Goal: Communication & Community: Answer question/provide support

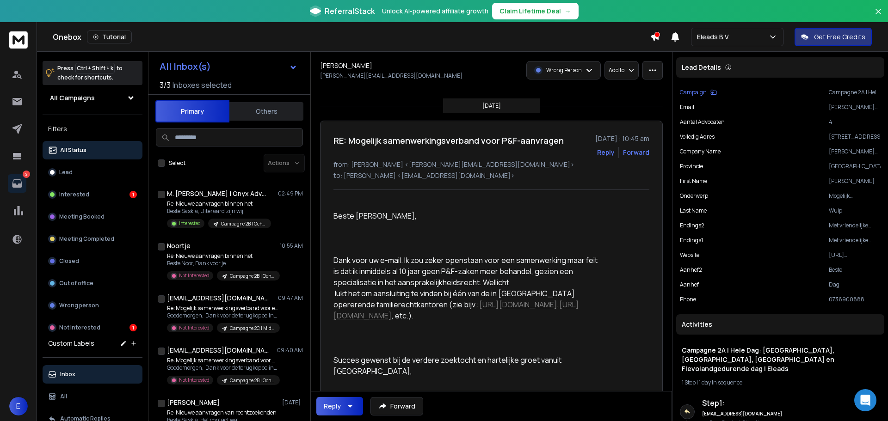
scroll to position [370, 0]
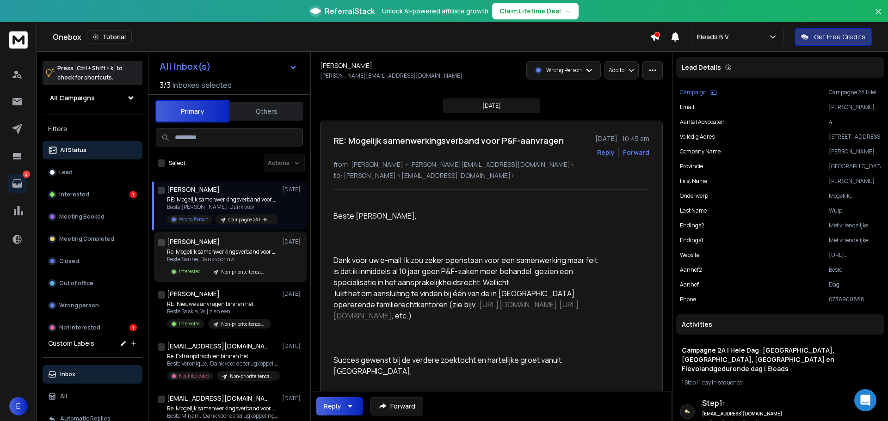
click at [235, 237] on div "[PERSON_NAME] [DATE] Re: Mogelijk samenwerkingsverband voor huurrecht Beste San…" at bounding box center [230, 257] width 153 height 50
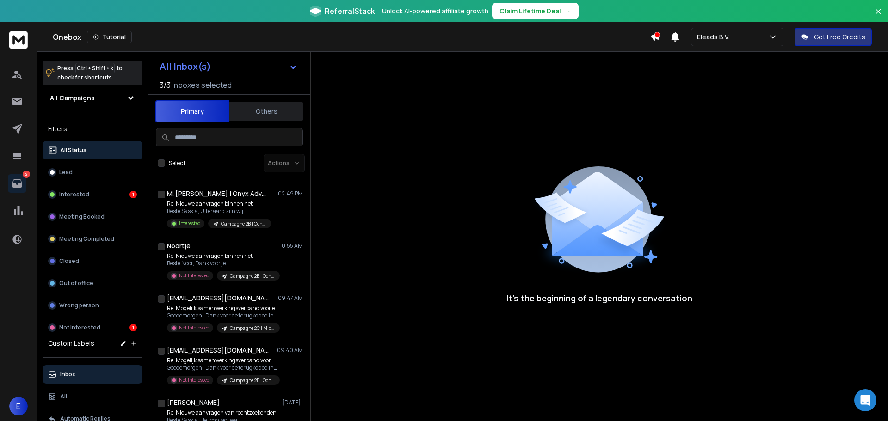
click at [869, 74] on div "It’s the beginning of a legendary conversation" at bounding box center [599, 231] width 577 height 358
click at [870, 75] on div "It’s the beginning of a legendary conversation" at bounding box center [599, 231] width 577 height 358
